Goal: Navigation & Orientation: Find specific page/section

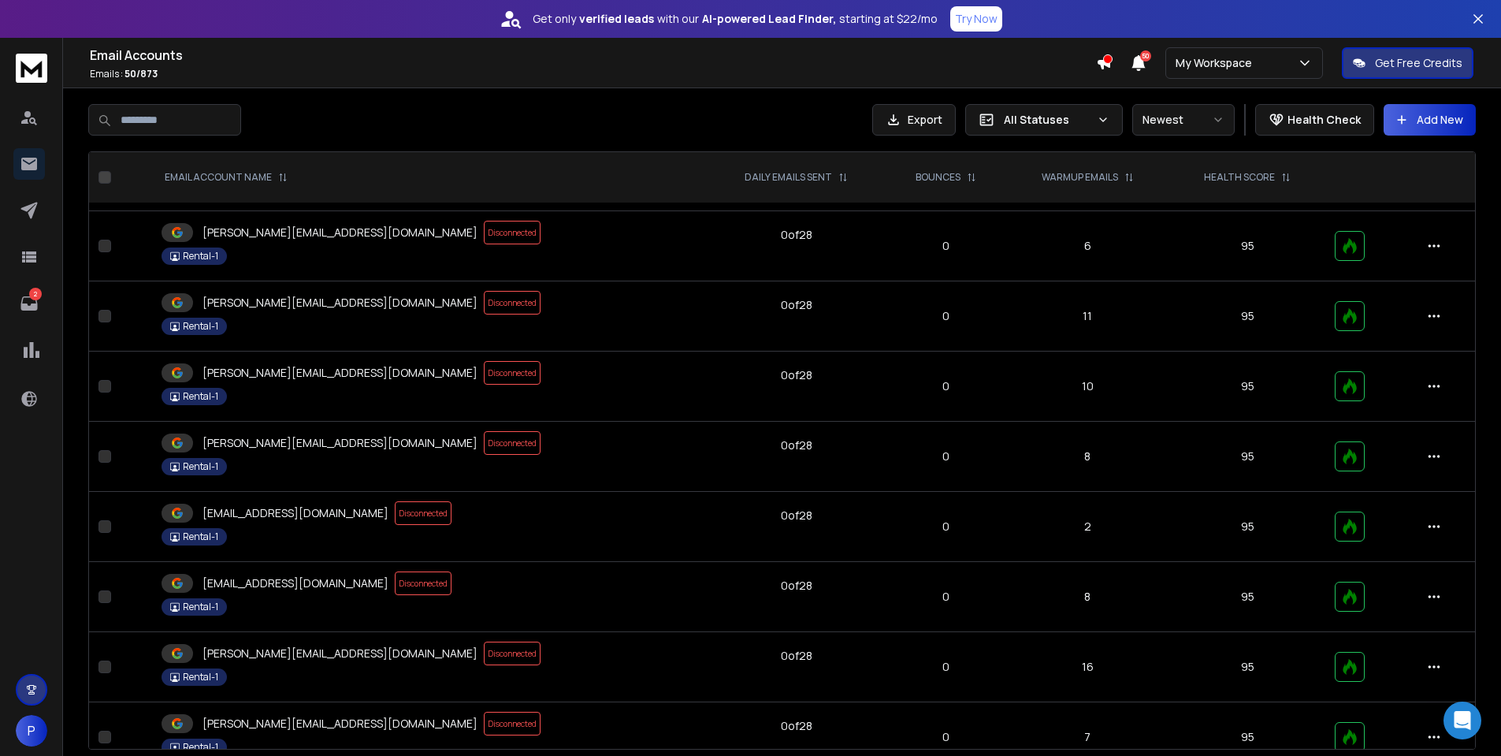
scroll to position [1418, 0]
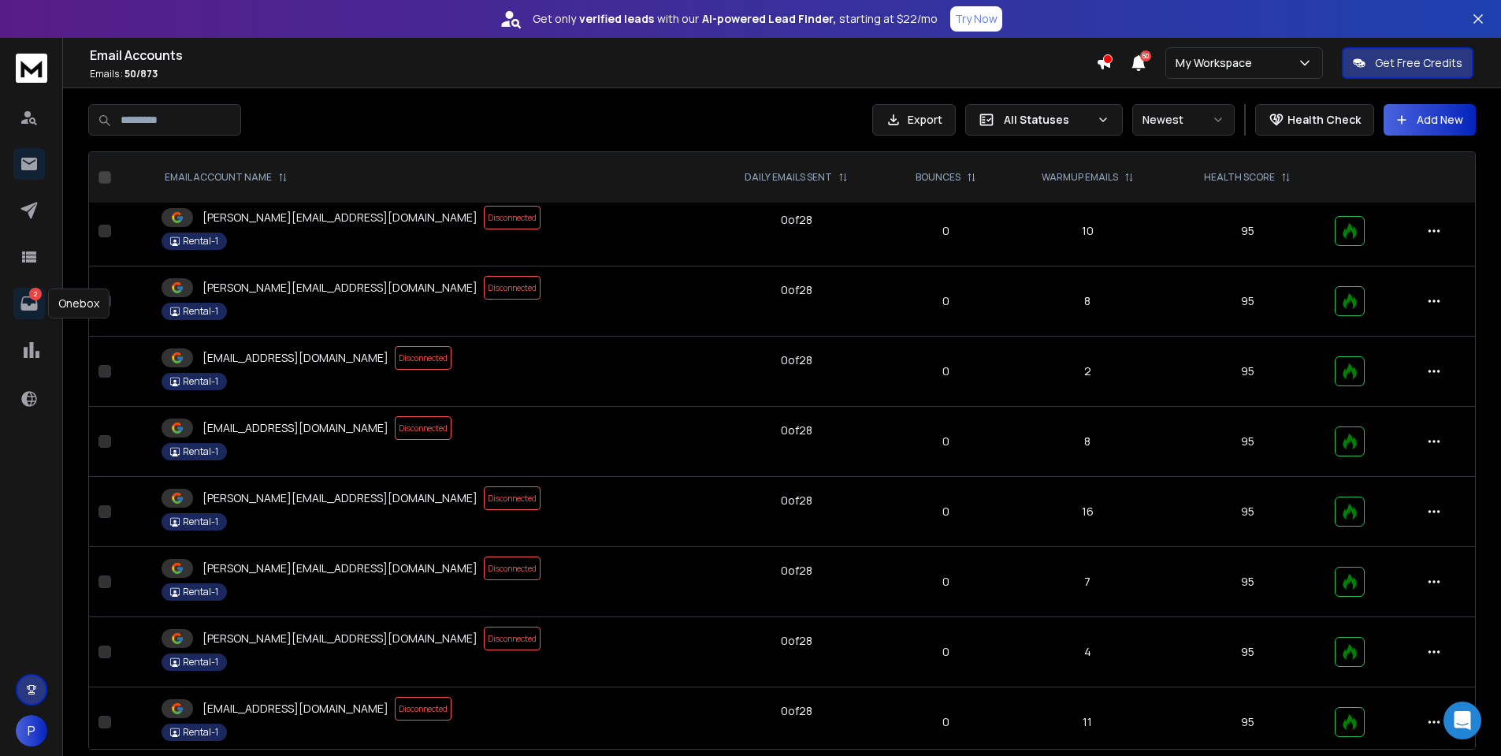
drag, startPoint x: 29, startPoint y: 295, endPoint x: 38, endPoint y: 299, distance: 9.2
click at [29, 296] on p "2" at bounding box center [35, 294] width 13 height 13
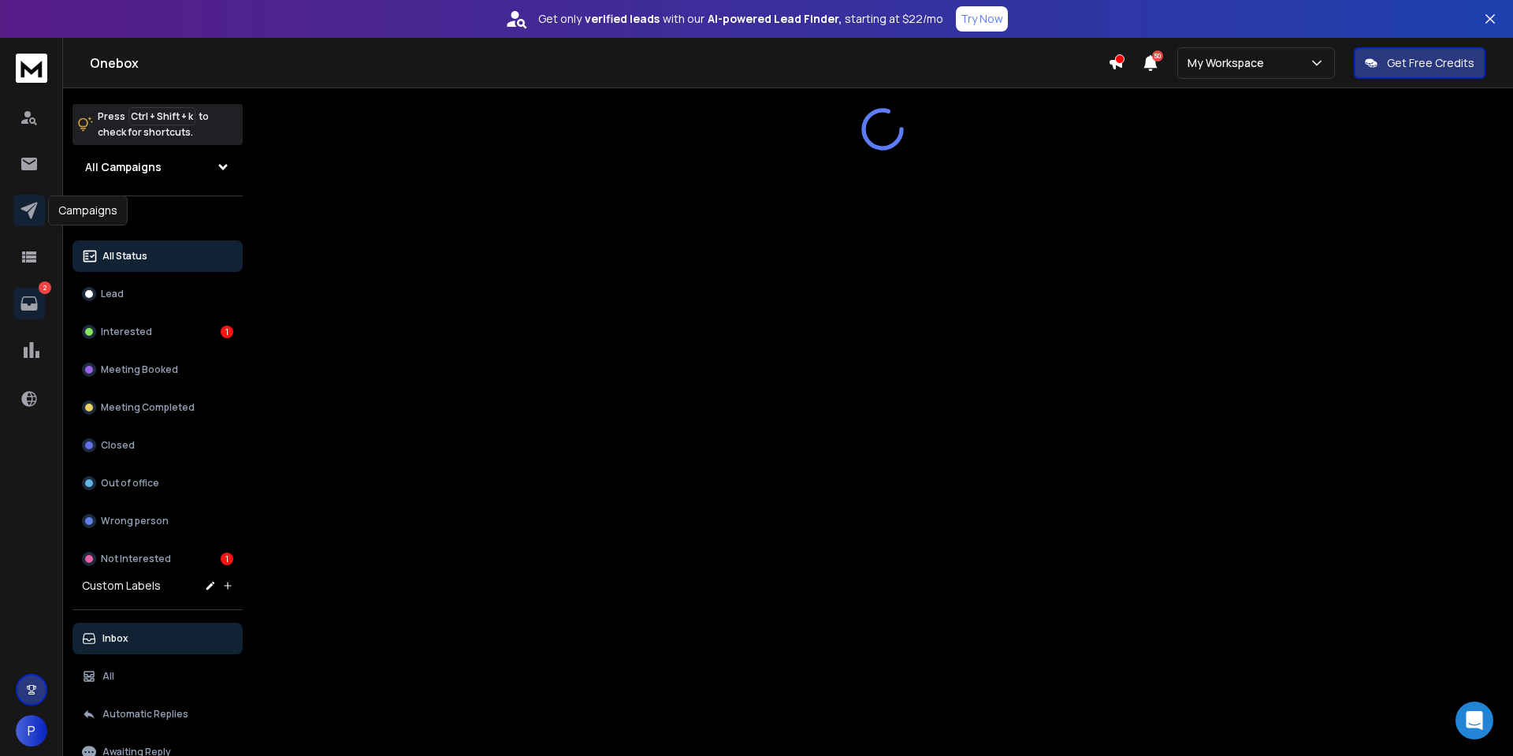
click at [28, 206] on icon at bounding box center [28, 210] width 17 height 17
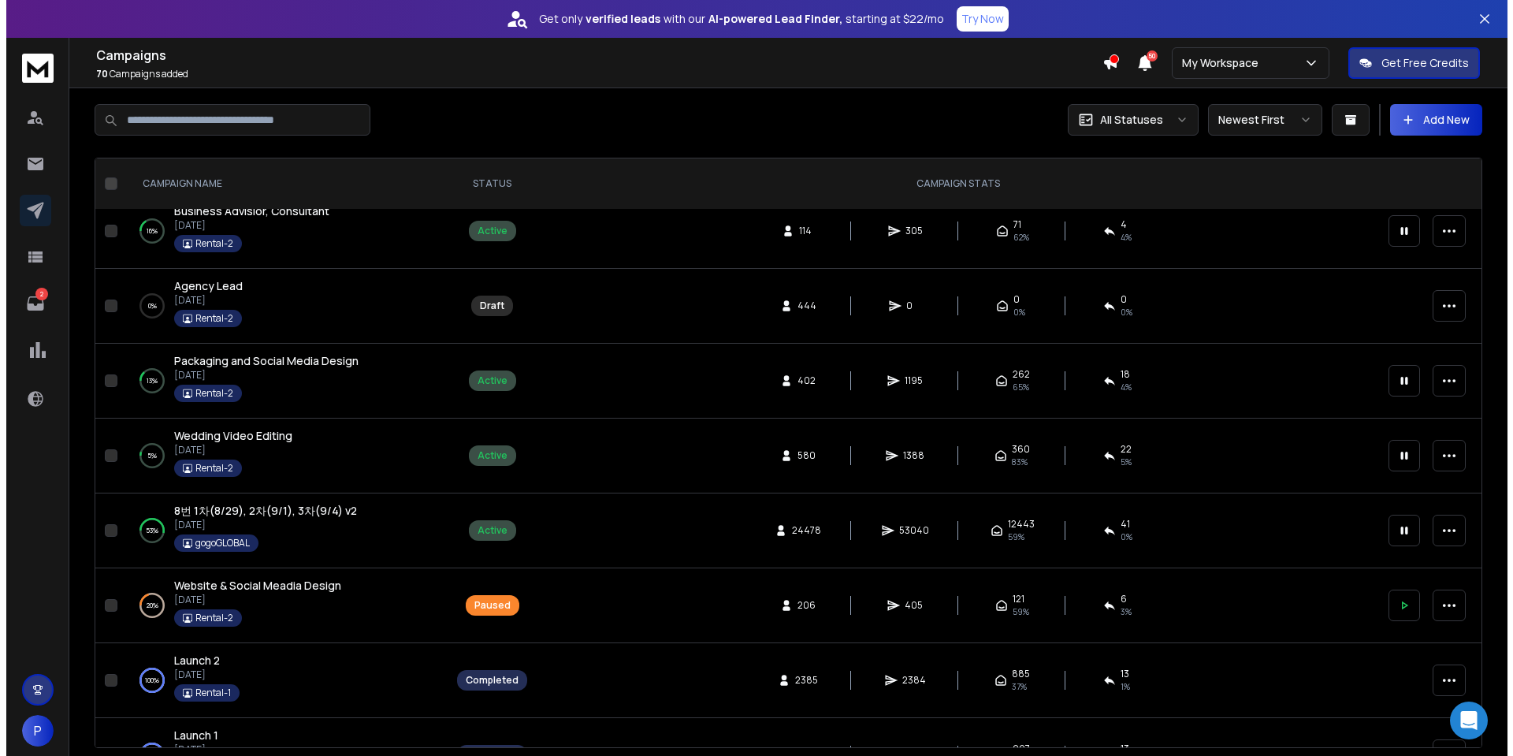
scroll to position [473, 0]
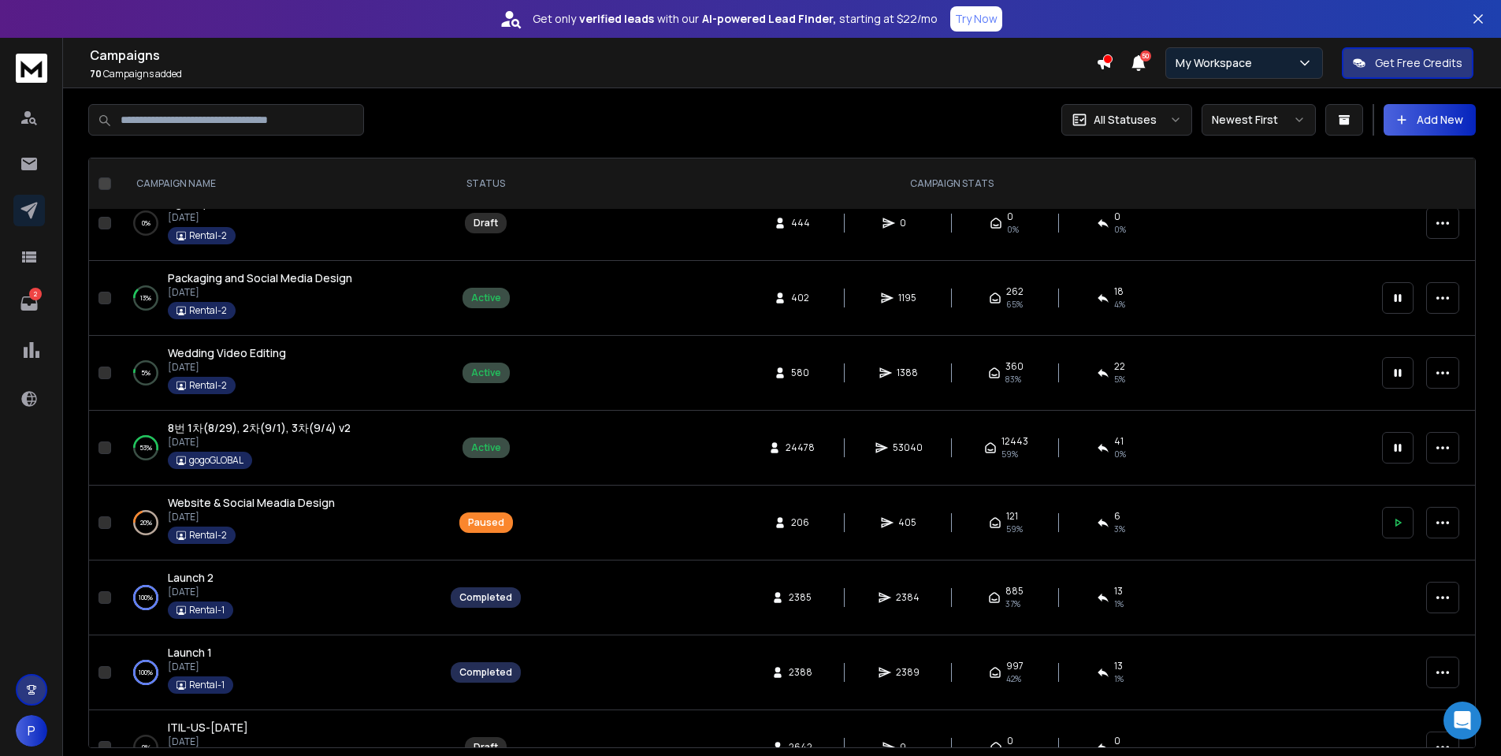
click at [1246, 61] on p "My Workspace" at bounding box center [1216, 63] width 83 height 16
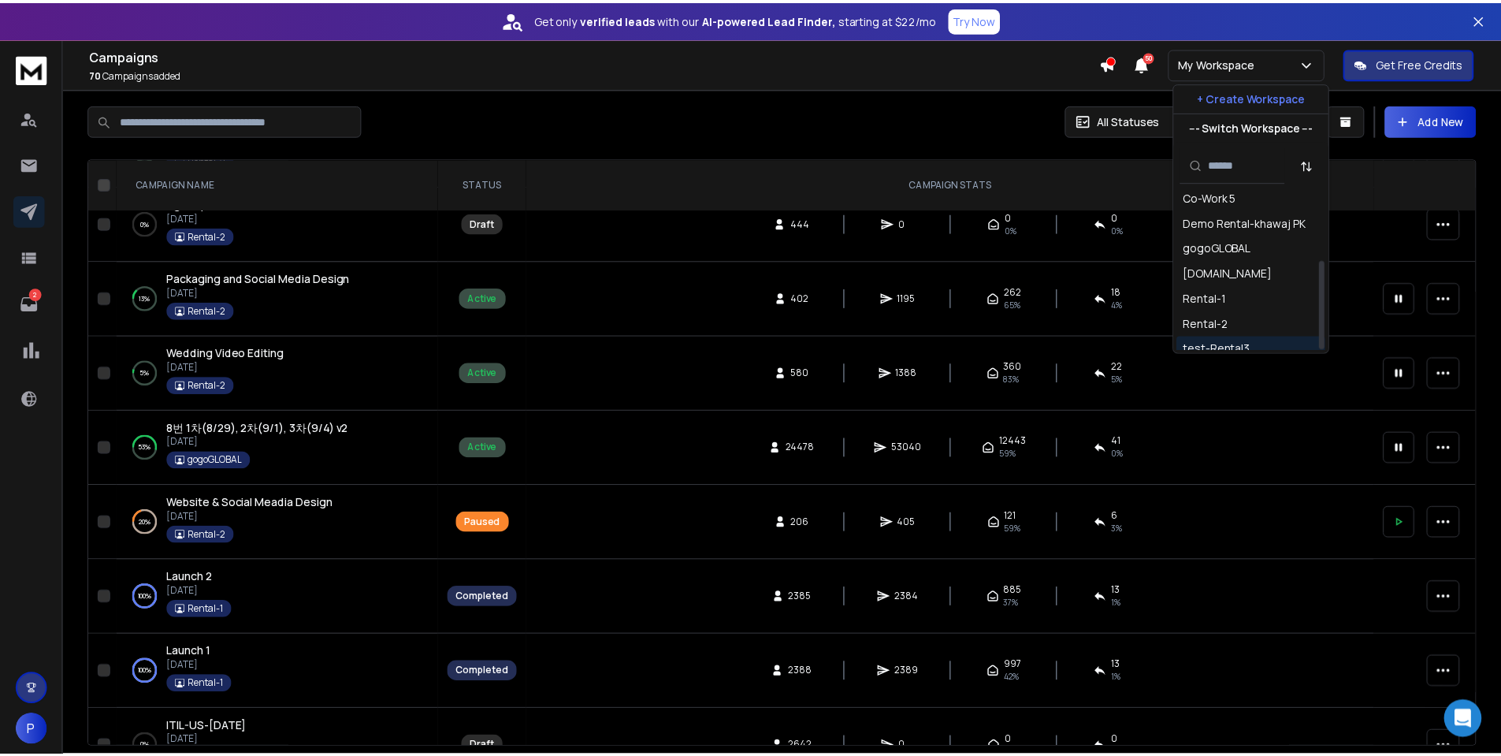
scroll to position [120, 0]
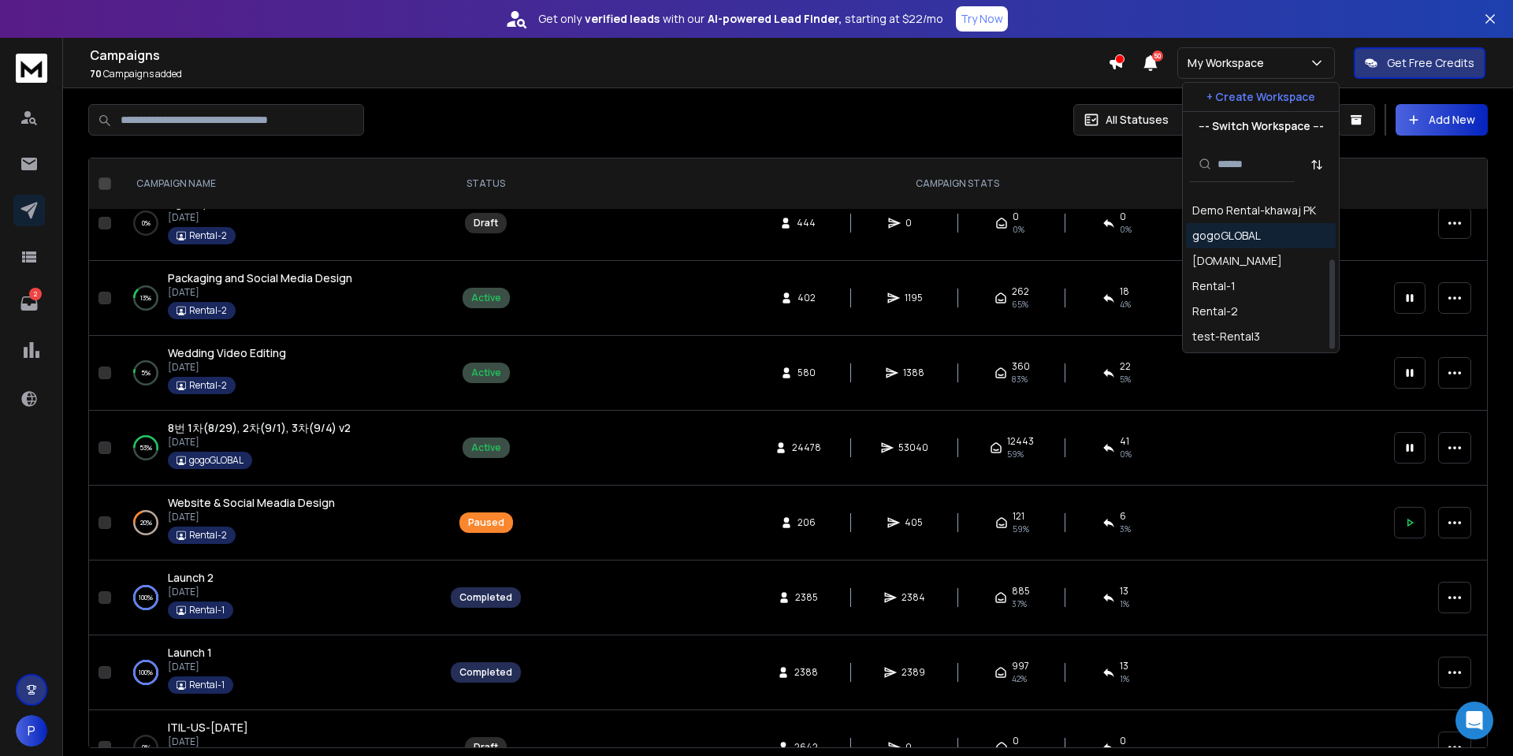
click at [1242, 240] on div "gogoGLOBAL" at bounding box center [1226, 236] width 69 height 16
